Goal: Task Accomplishment & Management: Manage account settings

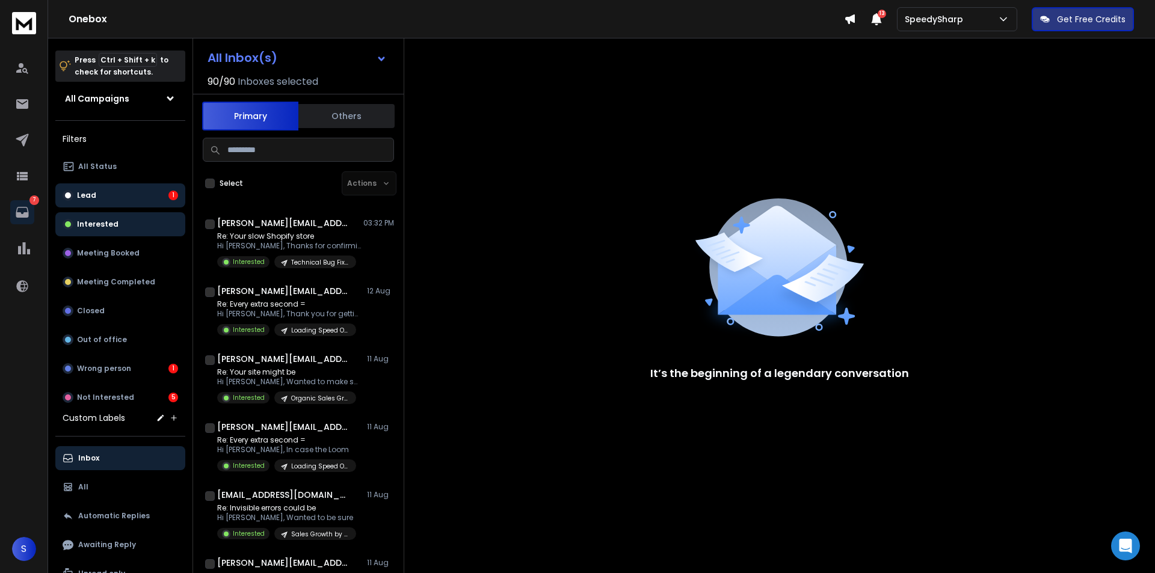
click at [123, 198] on button "Lead 1" at bounding box center [120, 195] width 130 height 24
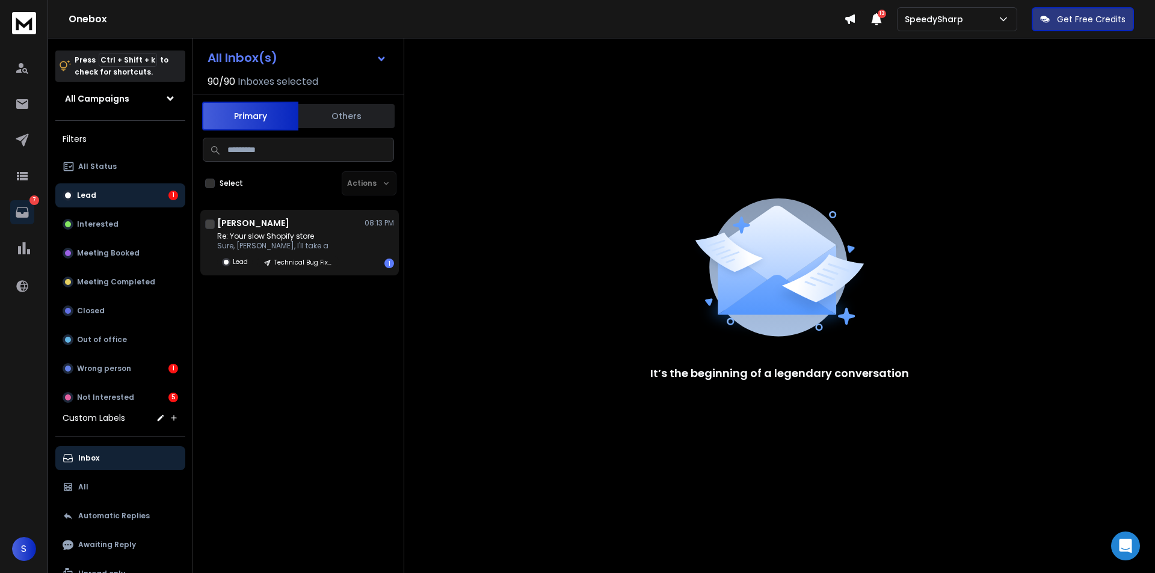
click at [266, 230] on div "[PERSON_NAME] 08:13 PM Re: Your slow Shopify store Sure, [PERSON_NAME], I'll ta…" at bounding box center [305, 242] width 177 height 51
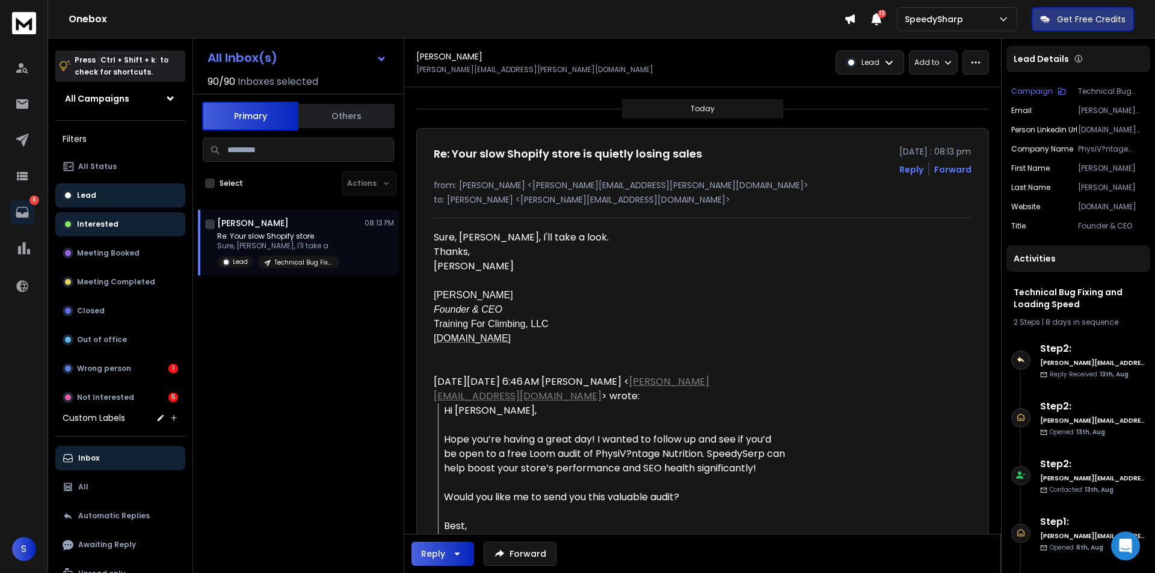
click at [128, 223] on button "Interested" at bounding box center [120, 224] width 130 height 24
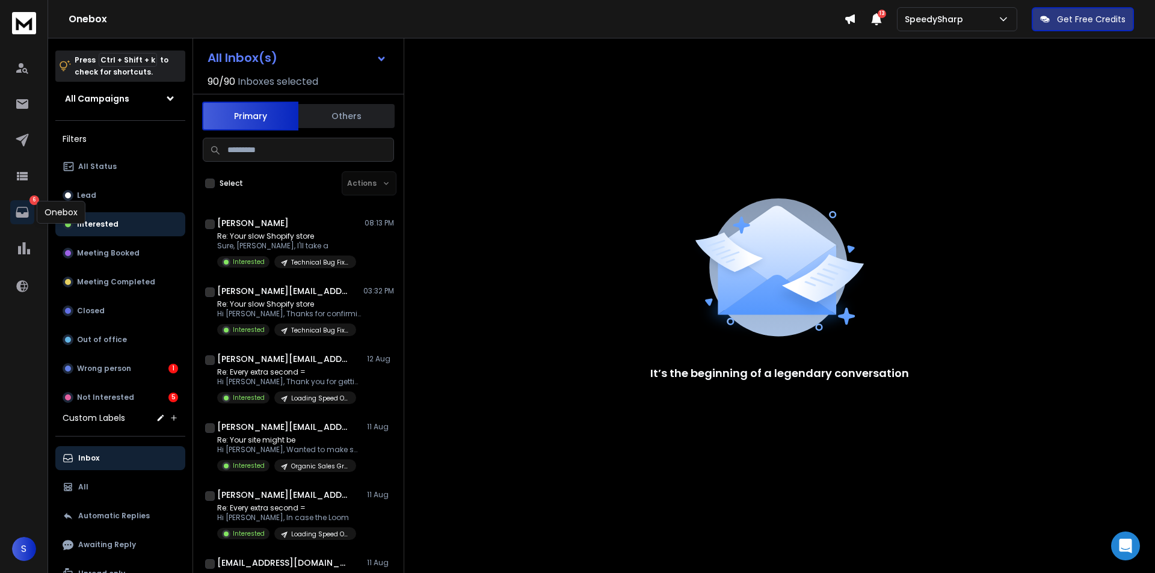
click at [20, 212] on icon at bounding box center [22, 212] width 14 height 14
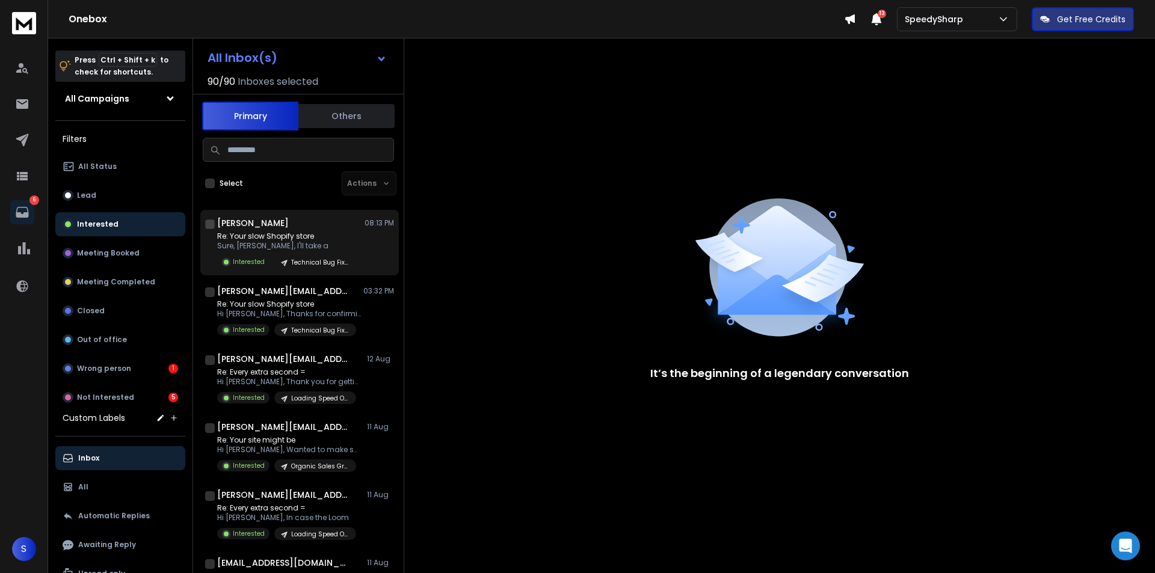
click at [285, 224] on div "[PERSON_NAME] 08:13 PM" at bounding box center [305, 223] width 177 height 12
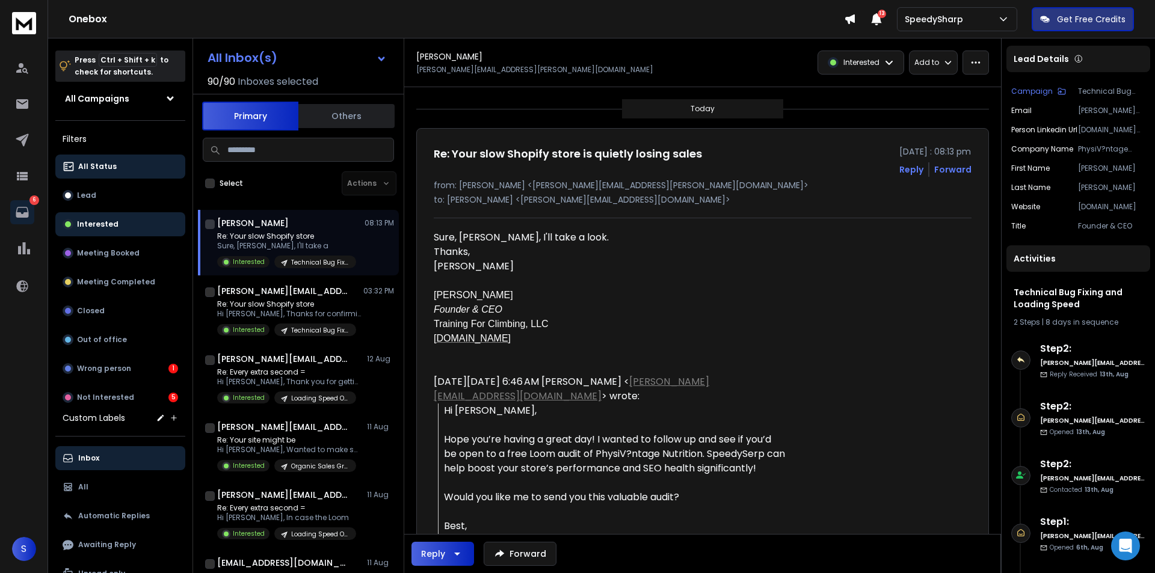
click at [87, 165] on p "All Status" at bounding box center [97, 167] width 39 height 10
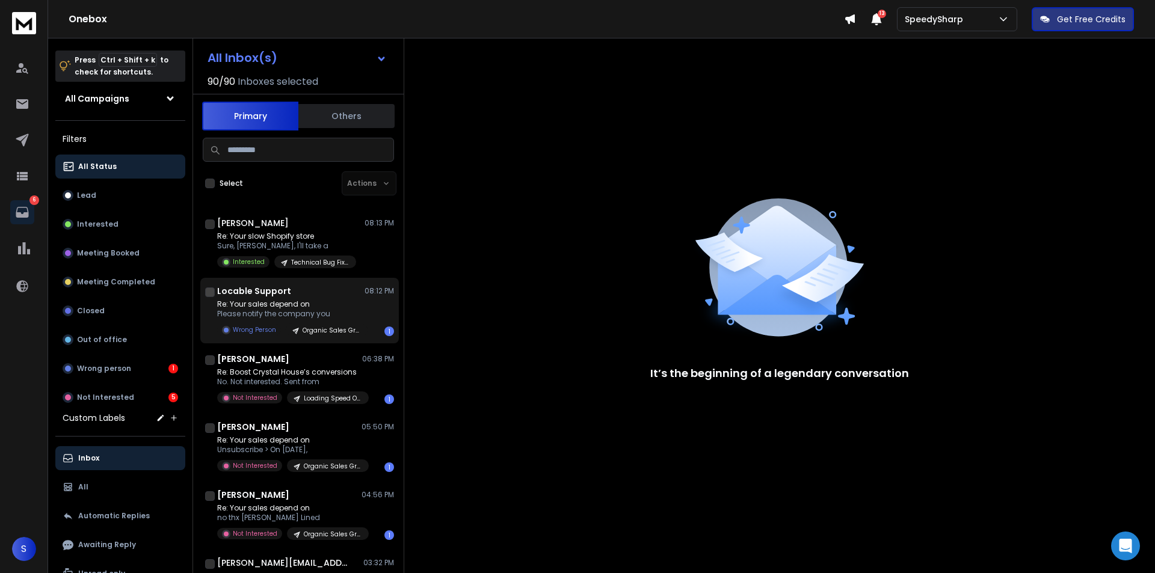
click at [300, 299] on div "Locable Support 08:12 PM Re: Your sales depend on Please notify the company you…" at bounding box center [305, 310] width 177 height 51
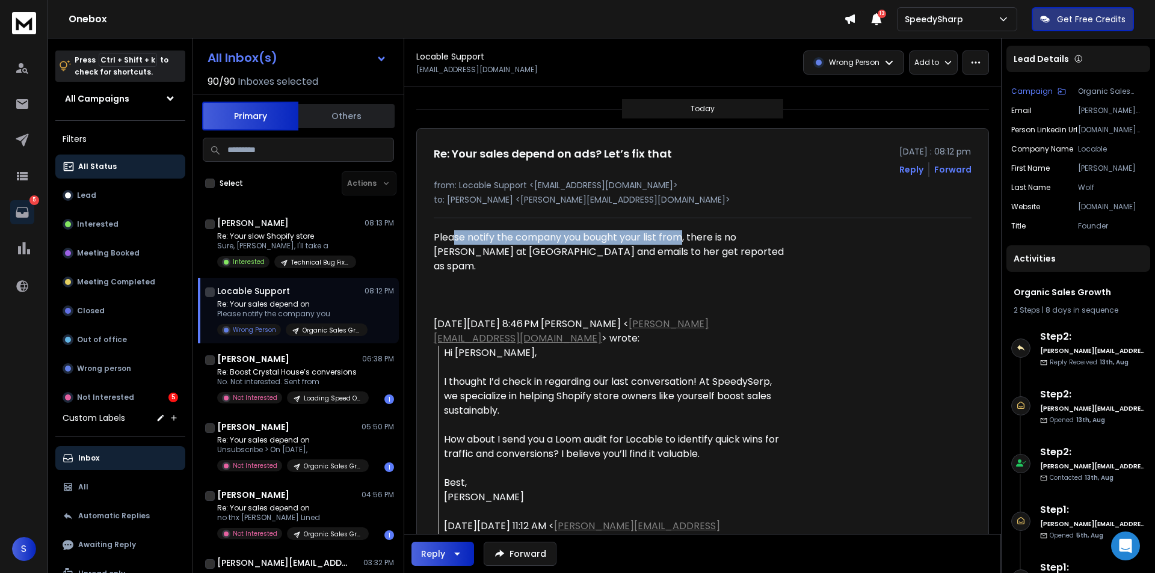
drag, startPoint x: 451, startPoint y: 235, endPoint x: 685, endPoint y: 238, distance: 233.4
click at [685, 238] on div "Please notify the company you bought your list from, there is no [PERSON_NAME] …" at bounding box center [609, 251] width 351 height 43
drag, startPoint x: 689, startPoint y: 238, endPoint x: 778, endPoint y: 236, distance: 89.0
click at [778, 236] on div "Please notify the company you bought your list from, there is no [PERSON_NAME] …" at bounding box center [609, 251] width 351 height 43
drag, startPoint x: 431, startPoint y: 253, endPoint x: 479, endPoint y: 250, distance: 48.2
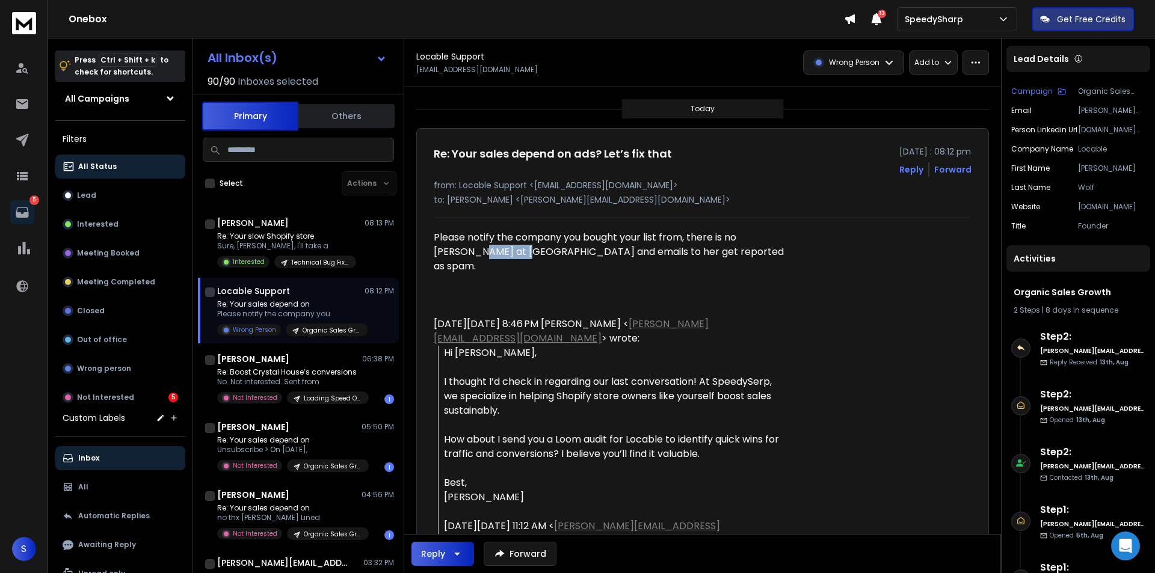
click at [479, 250] on div "Re: Your sales depend on ads? Let’s fix that [DATE] : 08:12 pm Reply Forward fr…" at bounding box center [702, 460] width 573 height 664
drag, startPoint x: 520, startPoint y: 249, endPoint x: 670, endPoint y: 253, distance: 149.9
click at [670, 253] on div "Please notify the company you bought your list from, there is no [PERSON_NAME] …" at bounding box center [609, 251] width 351 height 43
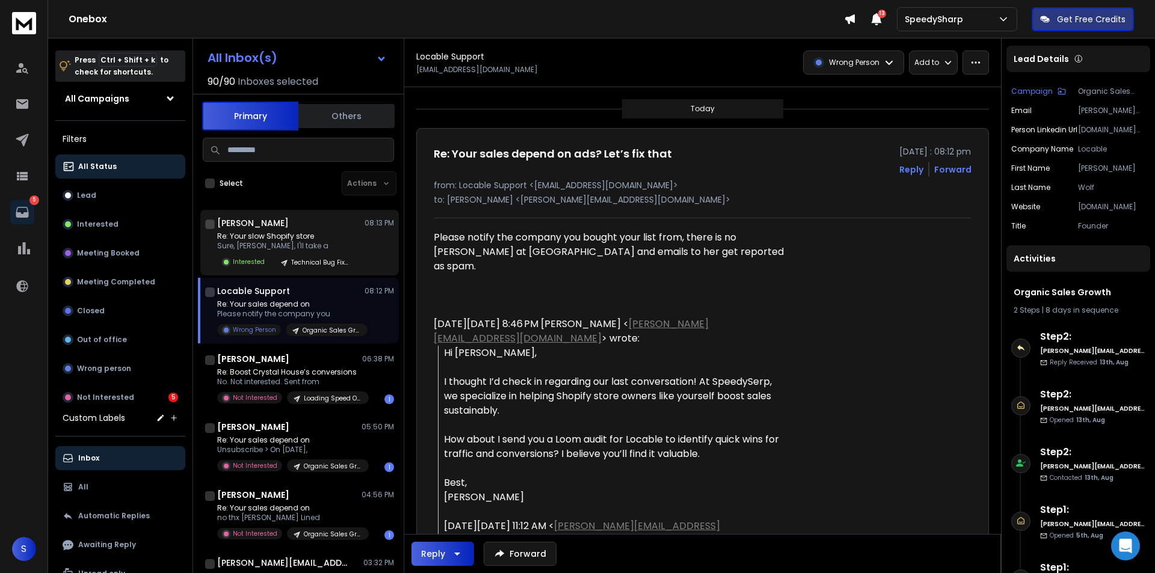
click at [256, 228] on h1 "[PERSON_NAME]" at bounding box center [253, 223] width 72 height 12
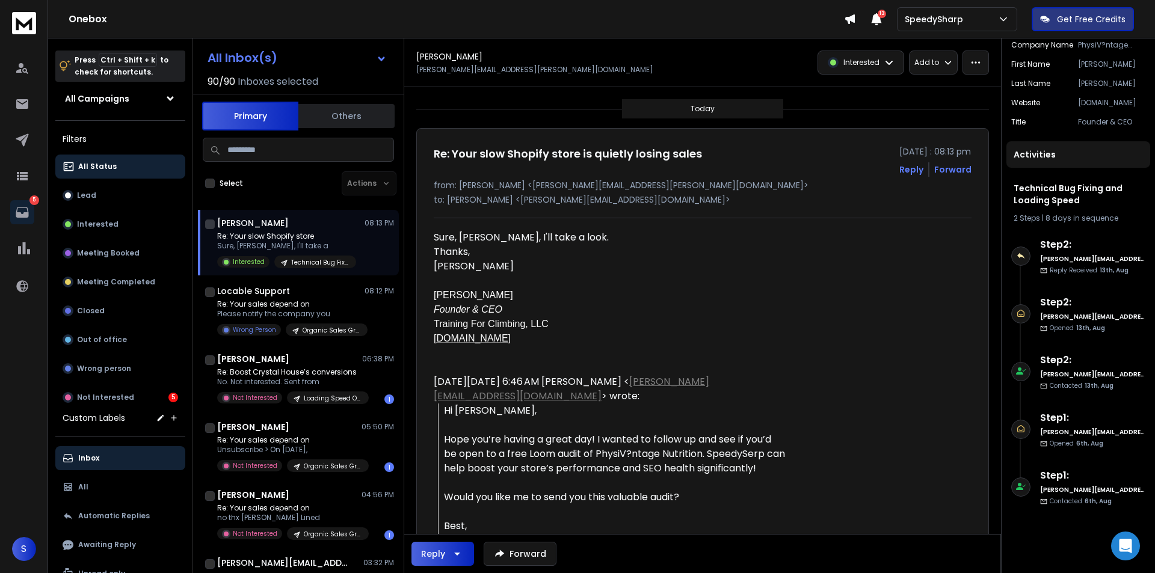
scroll to position [114, 0]
click at [308, 237] on p "Re: Your slow Shopify store" at bounding box center [286, 237] width 139 height 10
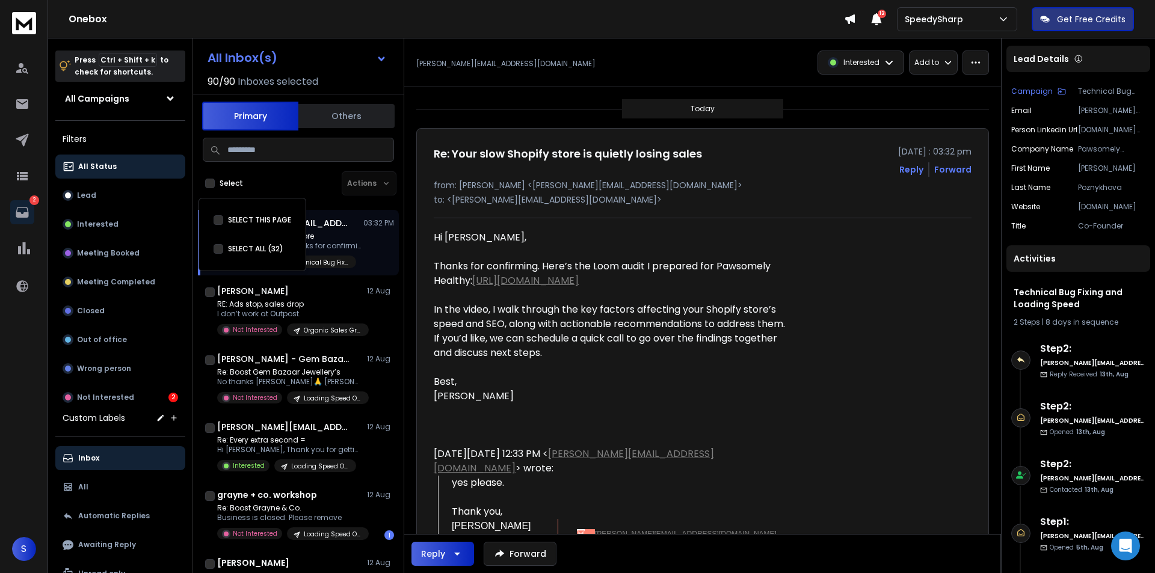
scroll to position [553, 0]
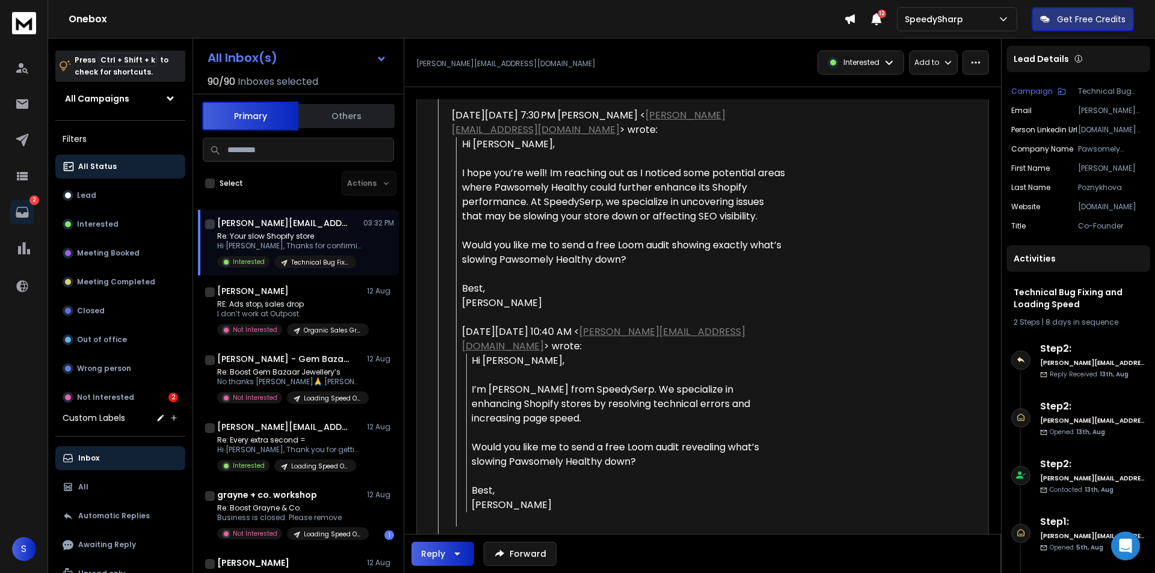
click at [335, 243] on p "Hi [PERSON_NAME], Thanks for confirming. Here’s" at bounding box center [289, 246] width 144 height 10
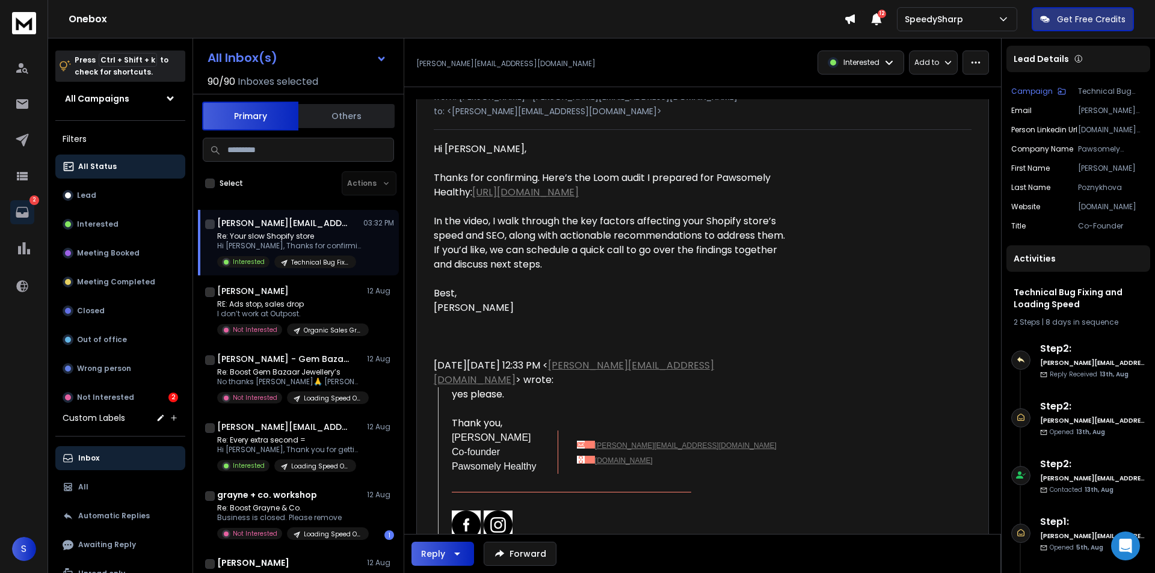
scroll to position [0, 0]
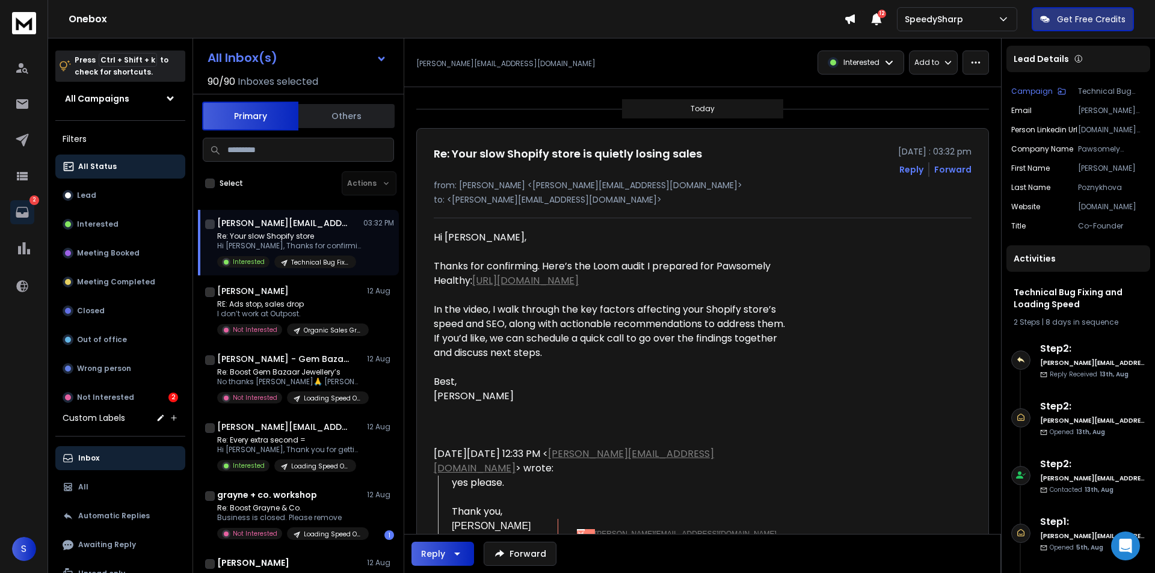
click at [105, 159] on button "All Status" at bounding box center [120, 167] width 130 height 24
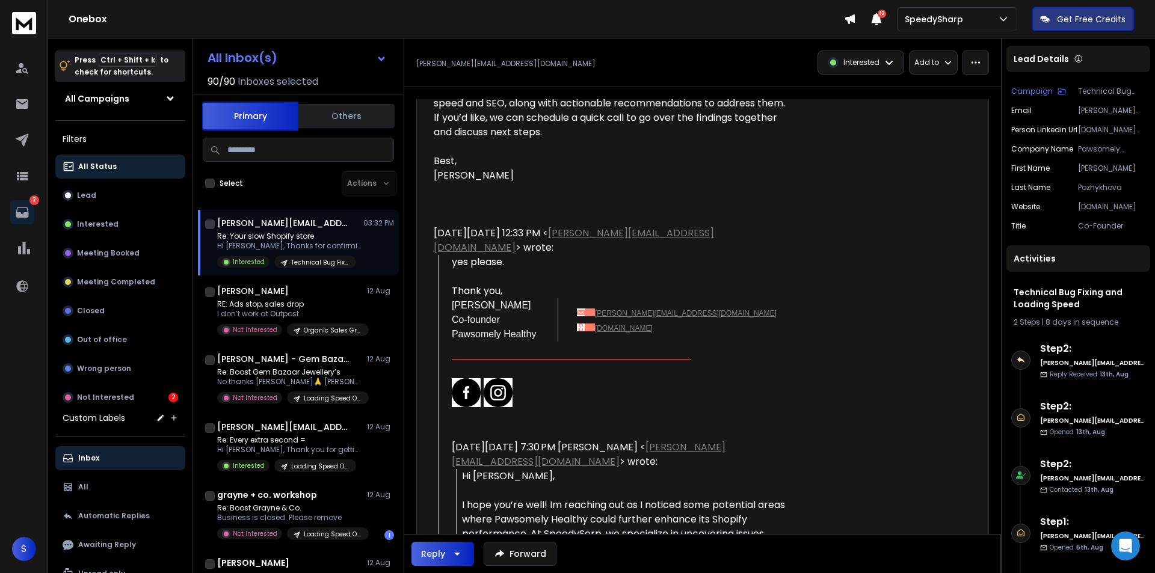
scroll to position [192, 0]
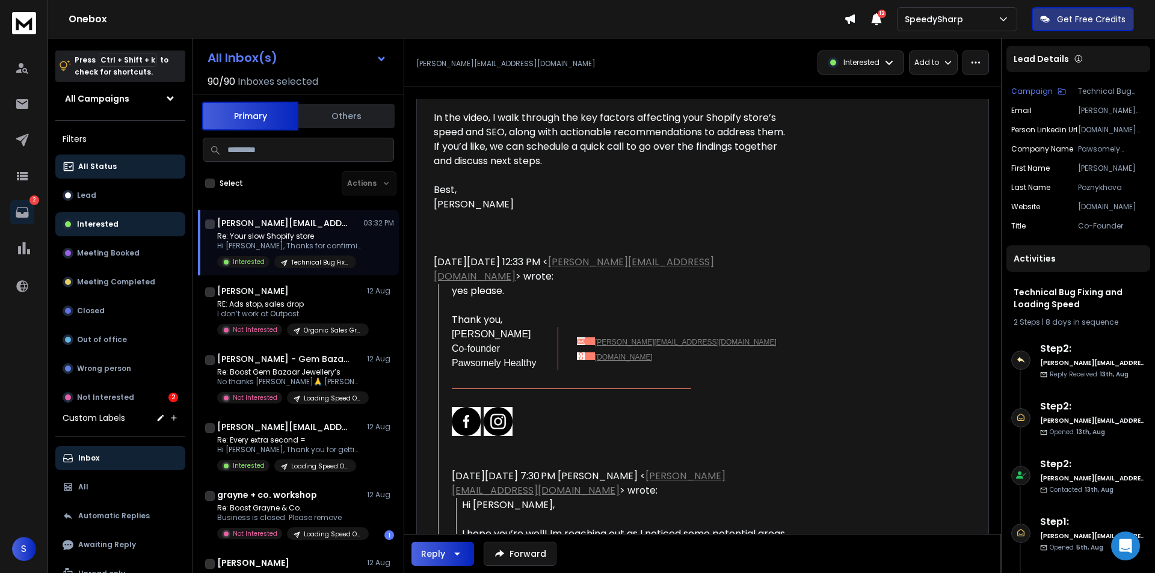
click at [103, 217] on button "Interested" at bounding box center [120, 224] width 130 height 24
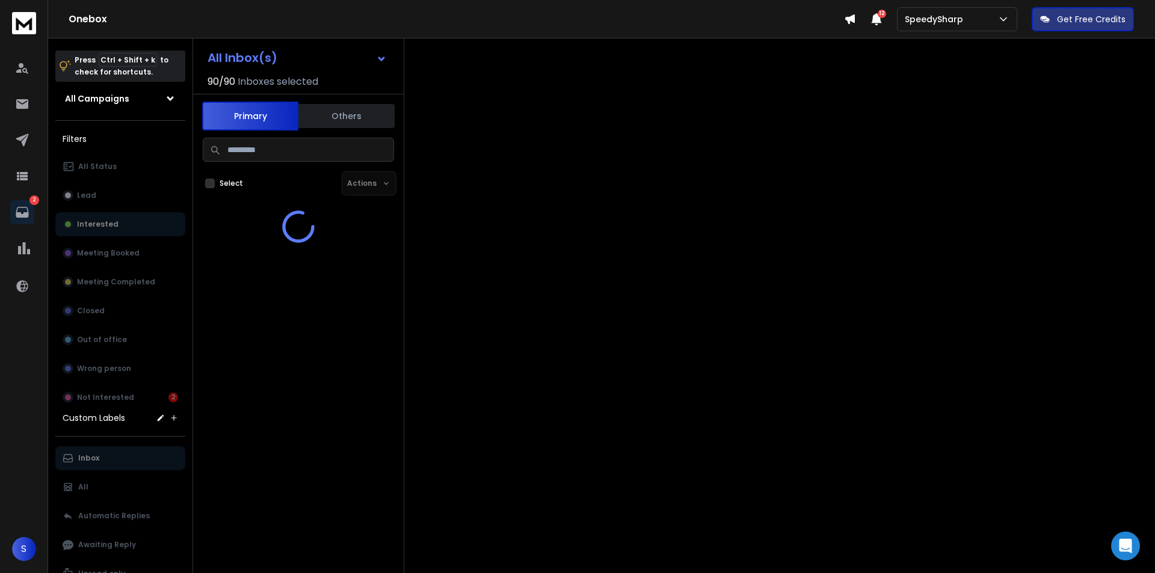
scroll to position [0, 0]
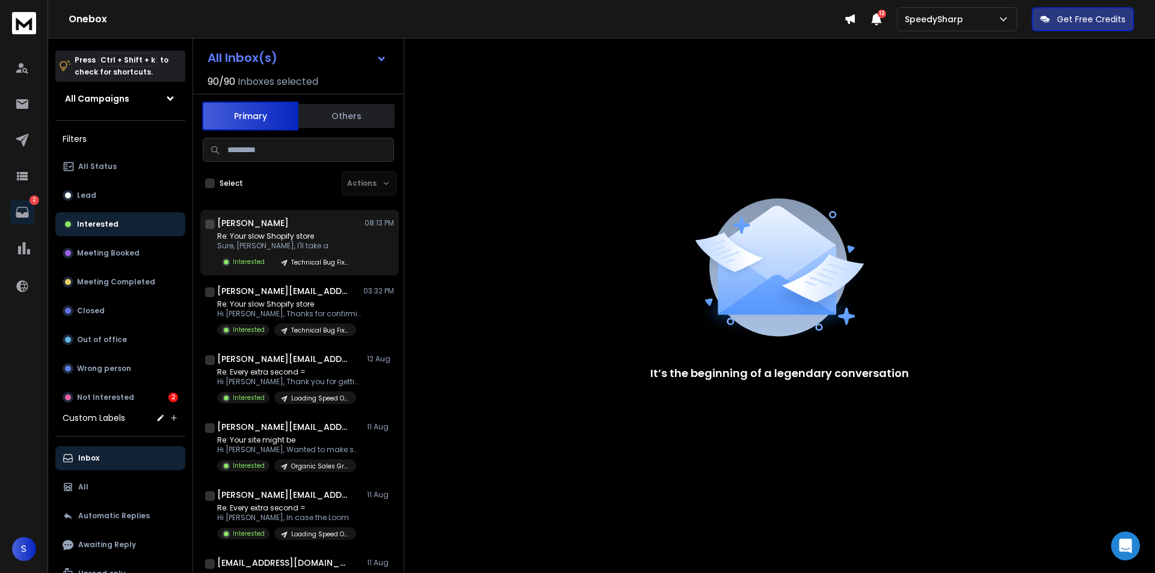
click at [275, 235] on p "Re: Your slow Shopify store" at bounding box center [286, 237] width 139 height 10
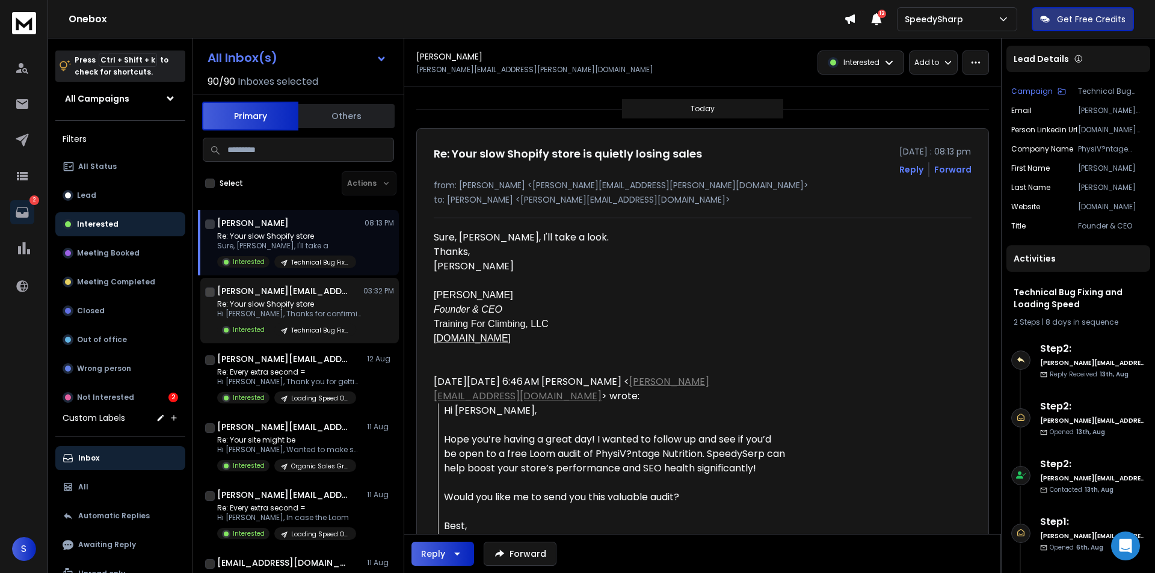
click at [306, 312] on p "Hi [PERSON_NAME], Thanks for confirming. Here’s" at bounding box center [289, 314] width 144 height 10
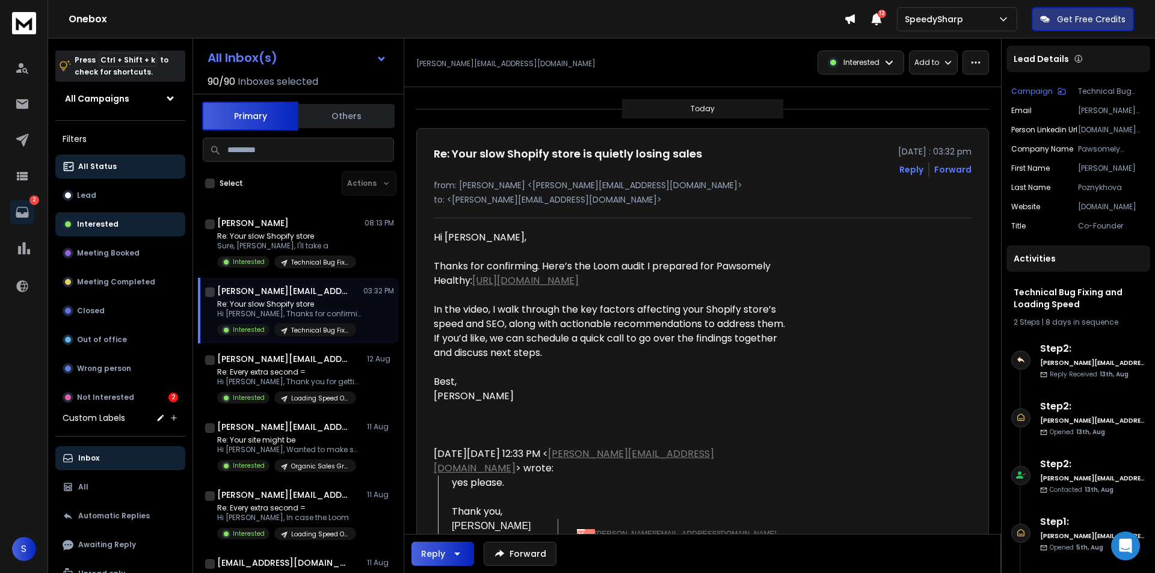
click at [77, 161] on div "All Status" at bounding box center [90, 167] width 54 height 12
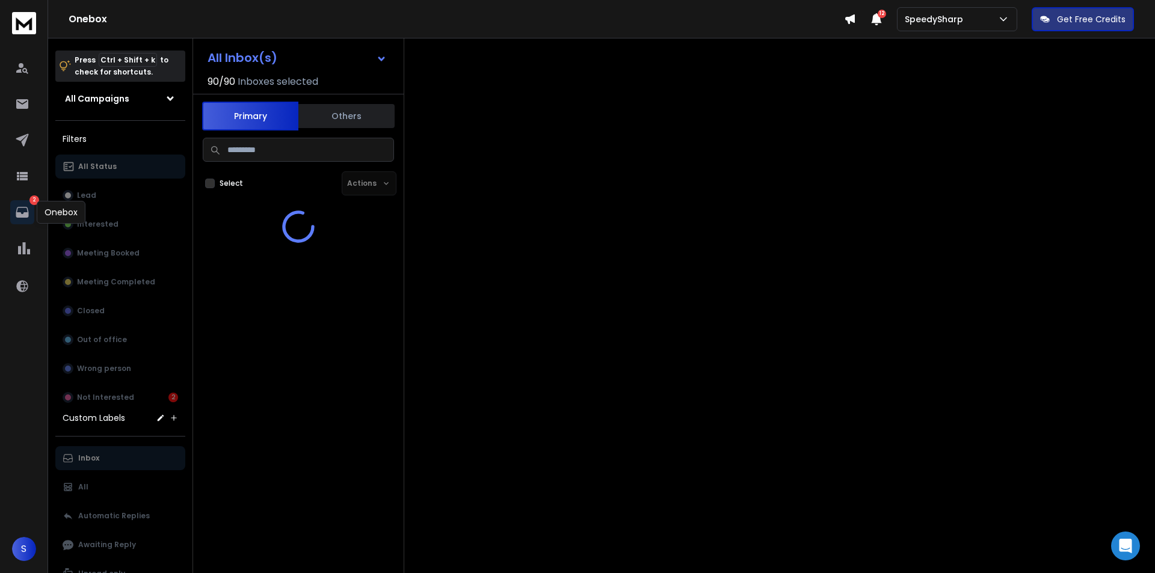
click at [16, 210] on icon at bounding box center [22, 212] width 13 height 11
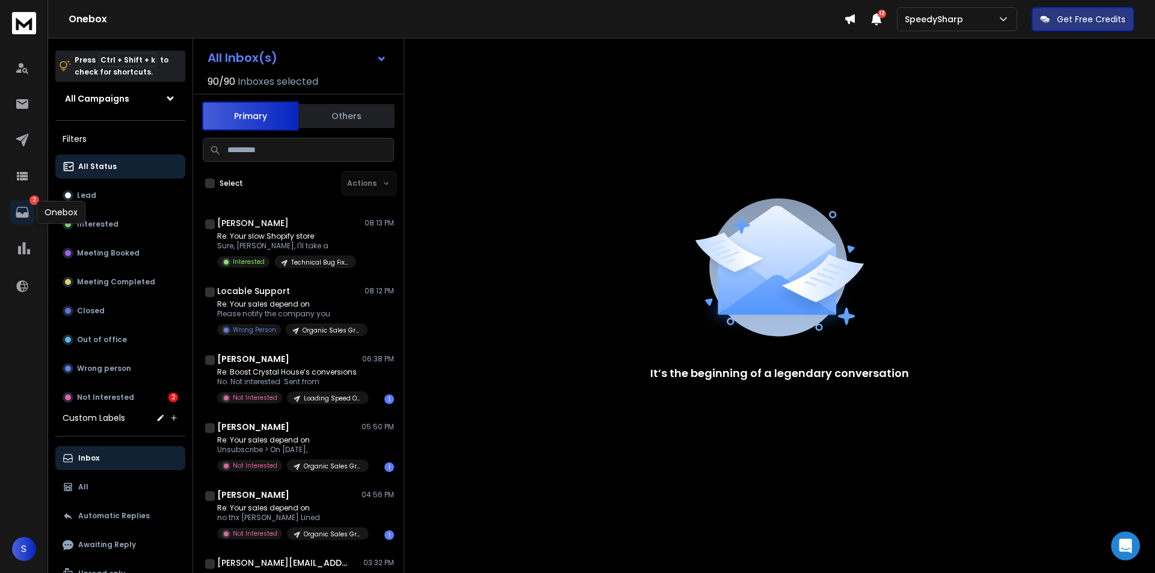
click at [16, 210] on icon at bounding box center [22, 212] width 13 height 11
